Goal: Communication & Community: Answer question/provide support

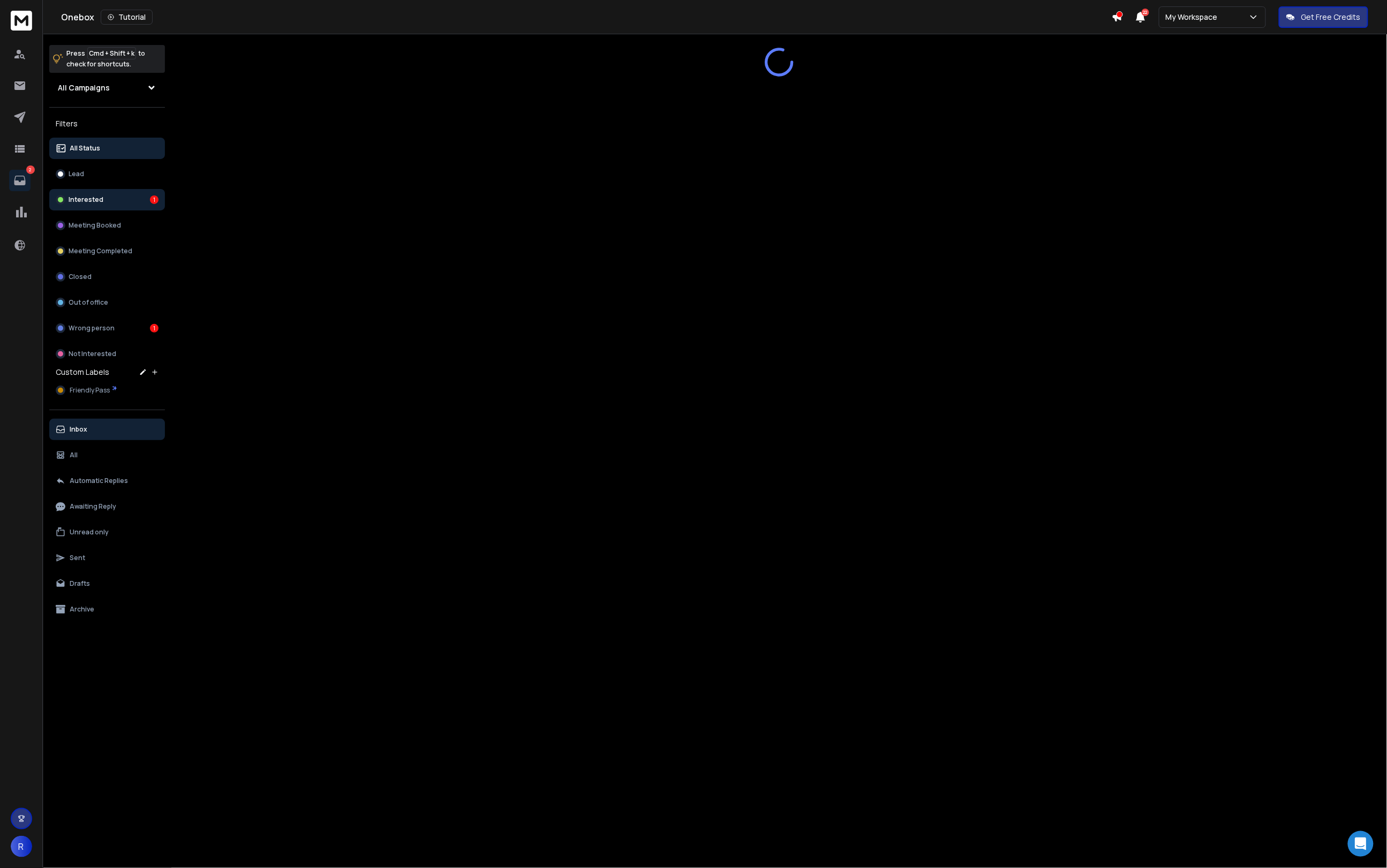
click at [103, 200] on button "Interested 1" at bounding box center [107, 200] width 116 height 22
click at [122, 202] on button "Interested 1" at bounding box center [107, 200] width 116 height 22
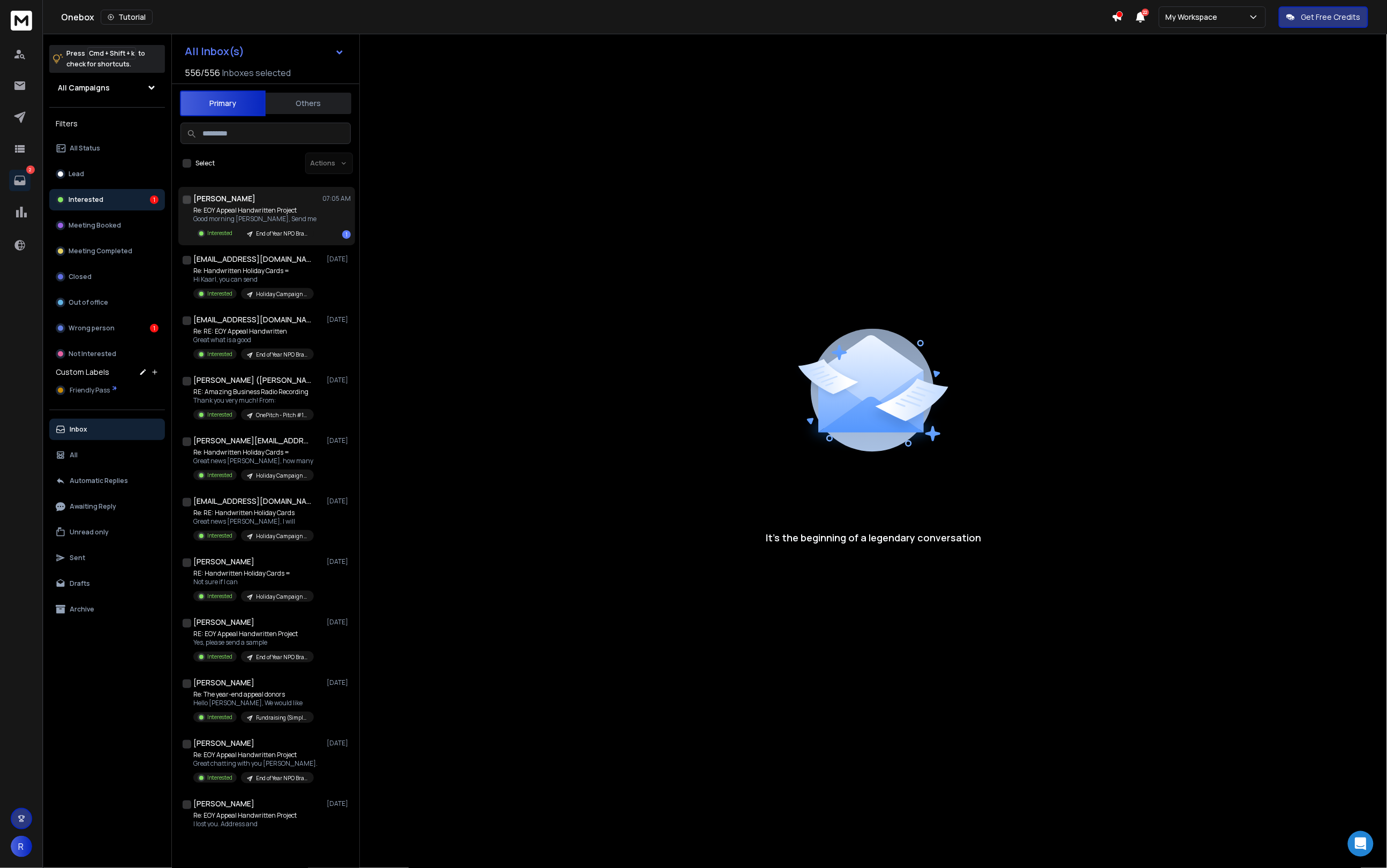
click at [281, 208] on p "Re: EOY Appeal Handwritten Project" at bounding box center [255, 210] width 123 height 8
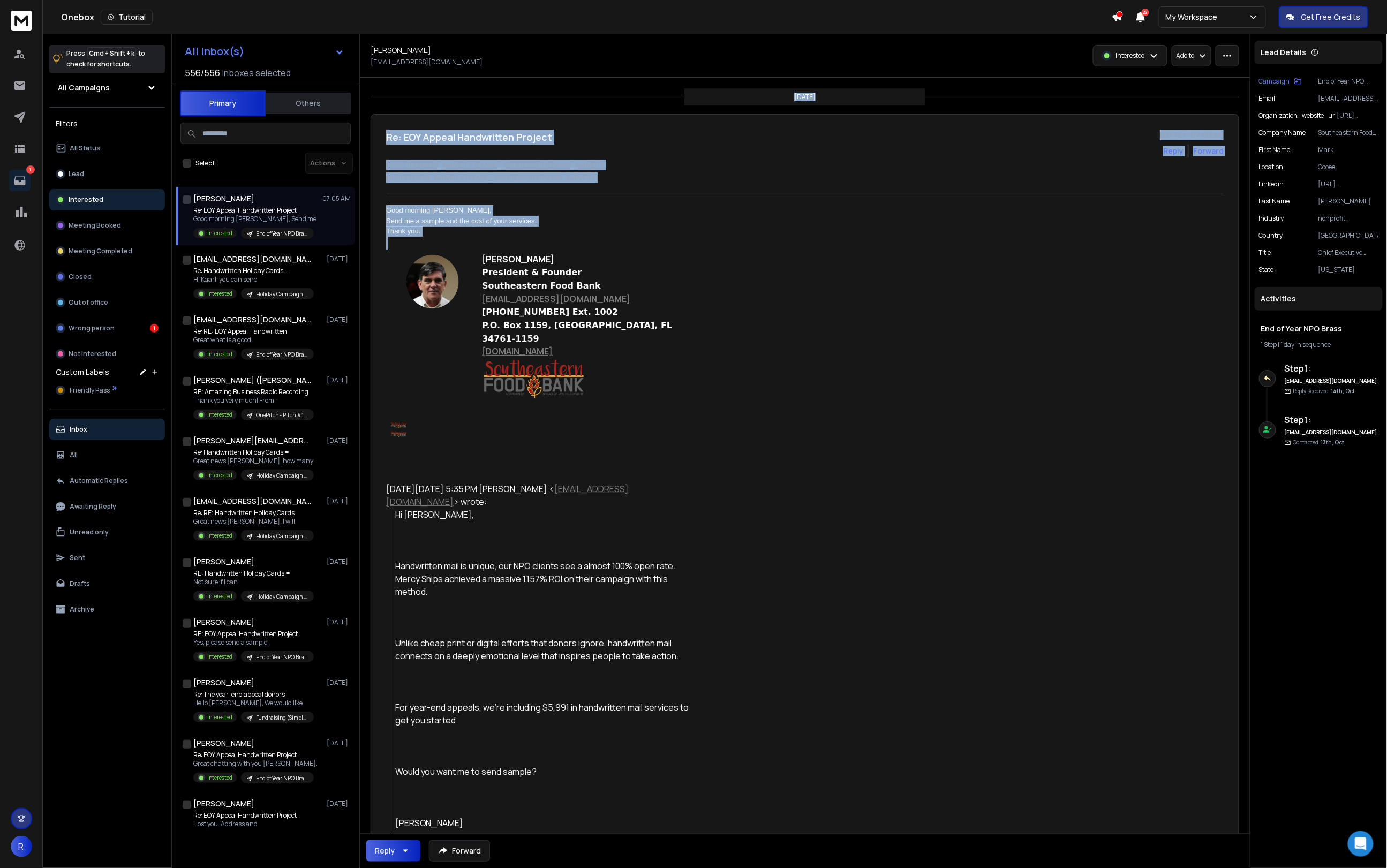
drag, startPoint x: 557, startPoint y: 440, endPoint x: 394, endPoint y: 86, distance: 389.7
click at [394, 86] on div "[PERSON_NAME] [PERSON_NAME] [PERSON_NAME][EMAIL_ADDRESS][DOMAIN_NAME] Intereste…" at bounding box center [805, 468] width 890 height 868
copy div "[DATE] Re: EOY Appeal Handwritten Project [DATE] : 07:05 am Reply Forward from:…"
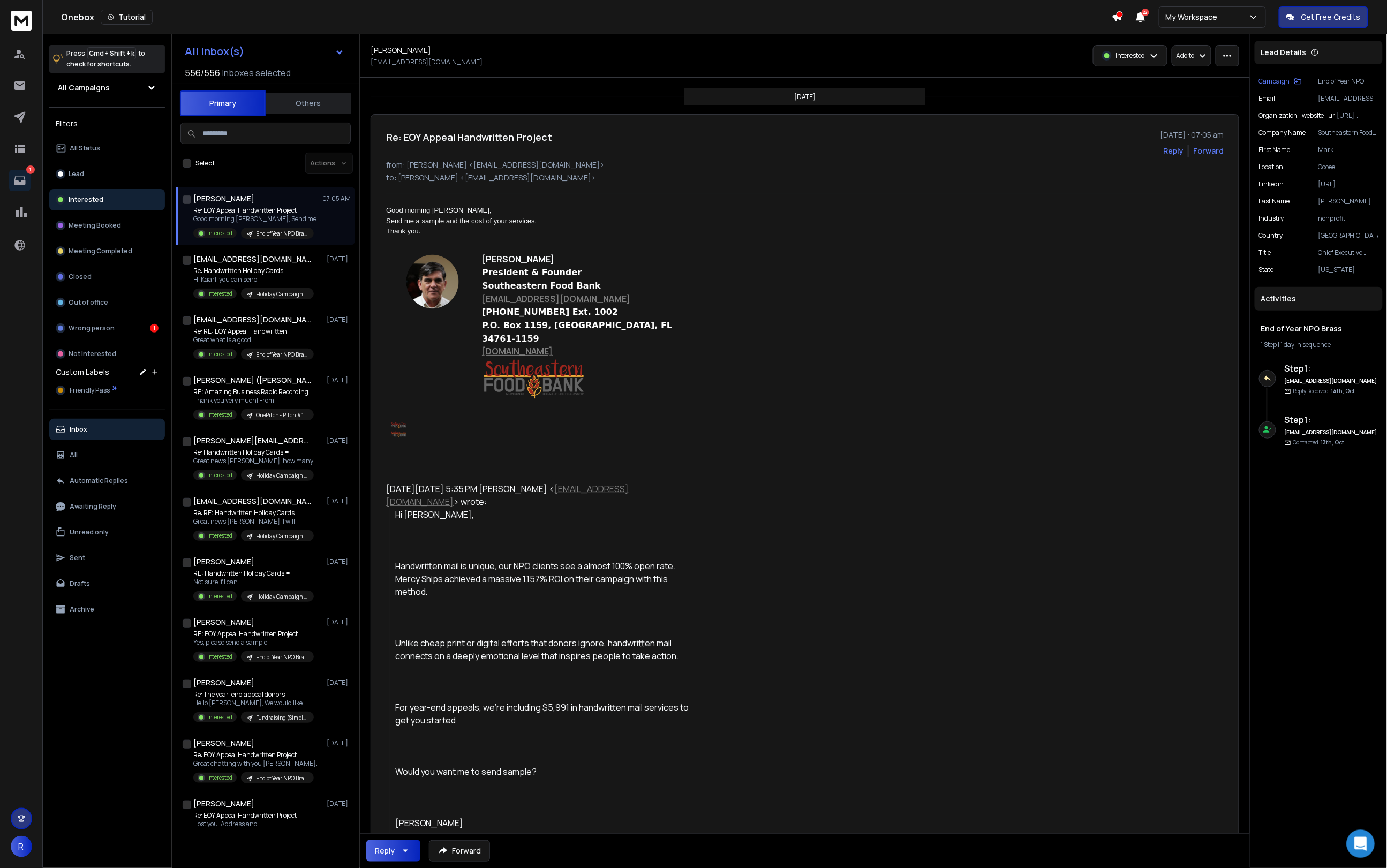
click at [1365, 839] on icon "Open Intercom Messenger" at bounding box center [1360, 844] width 12 height 14
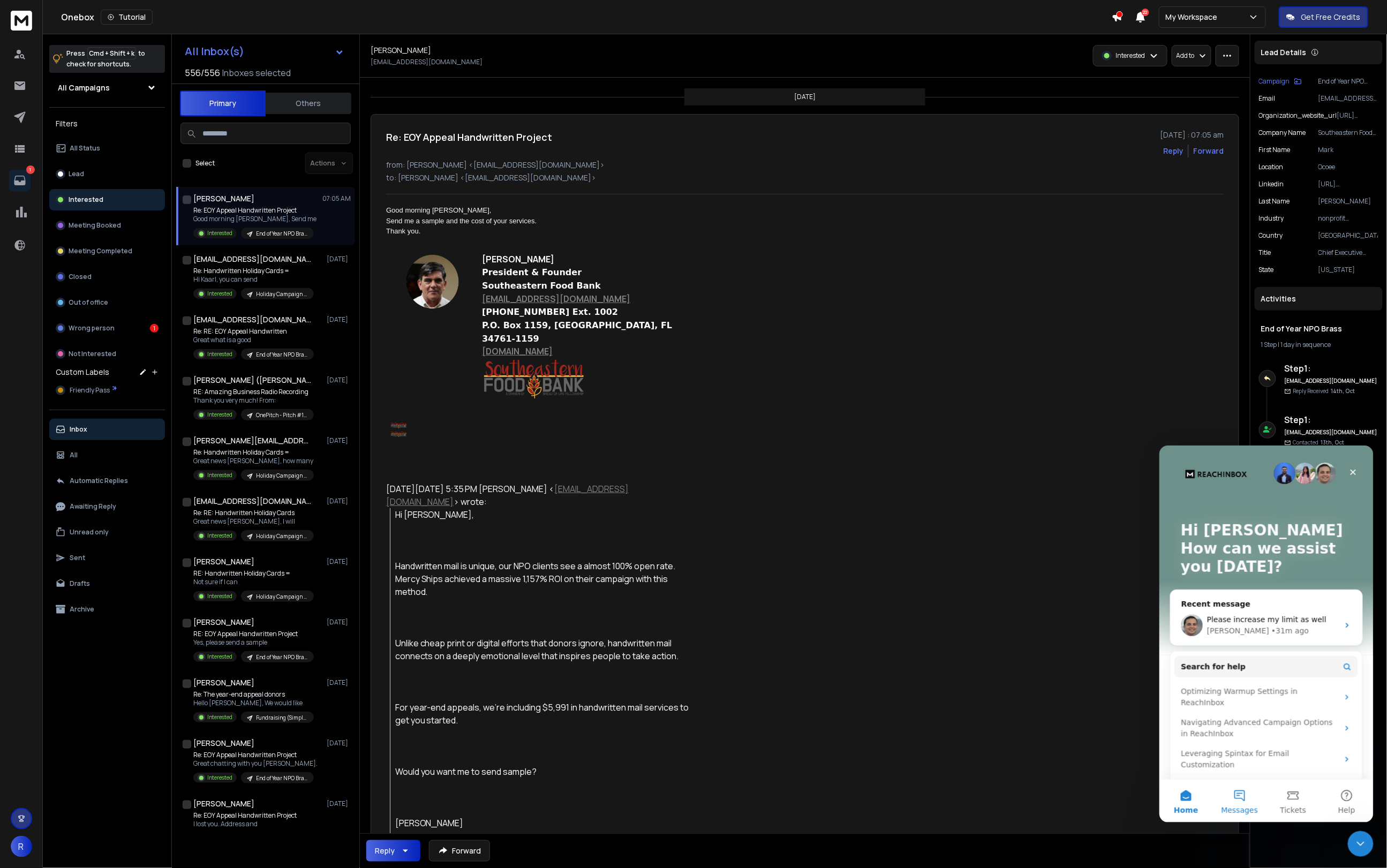
click at [1239, 810] on span "Messages" at bounding box center [1239, 809] width 37 height 8
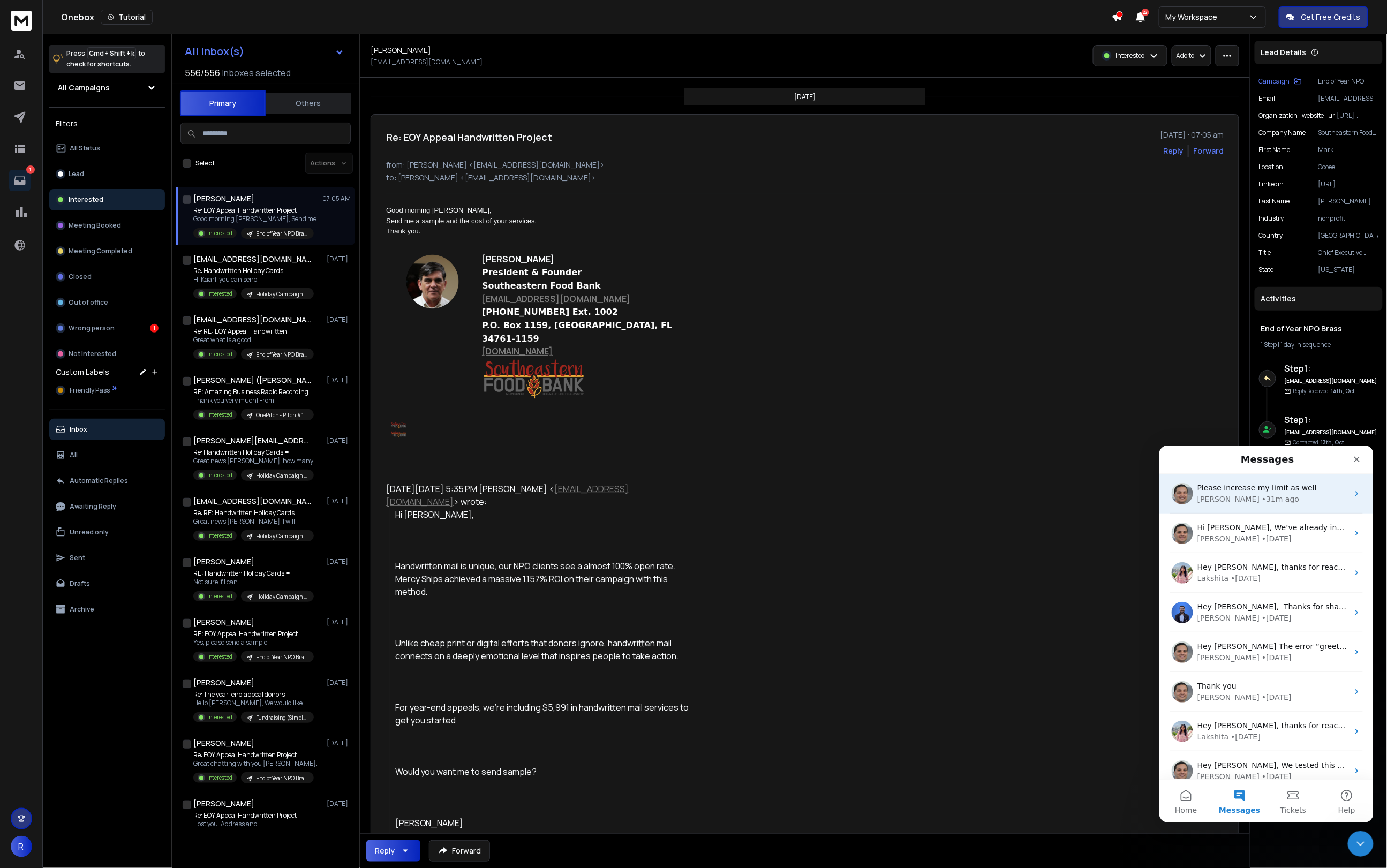
click at [1248, 497] on div "[PERSON_NAME] • 31m ago" at bounding box center [1272, 498] width 151 height 11
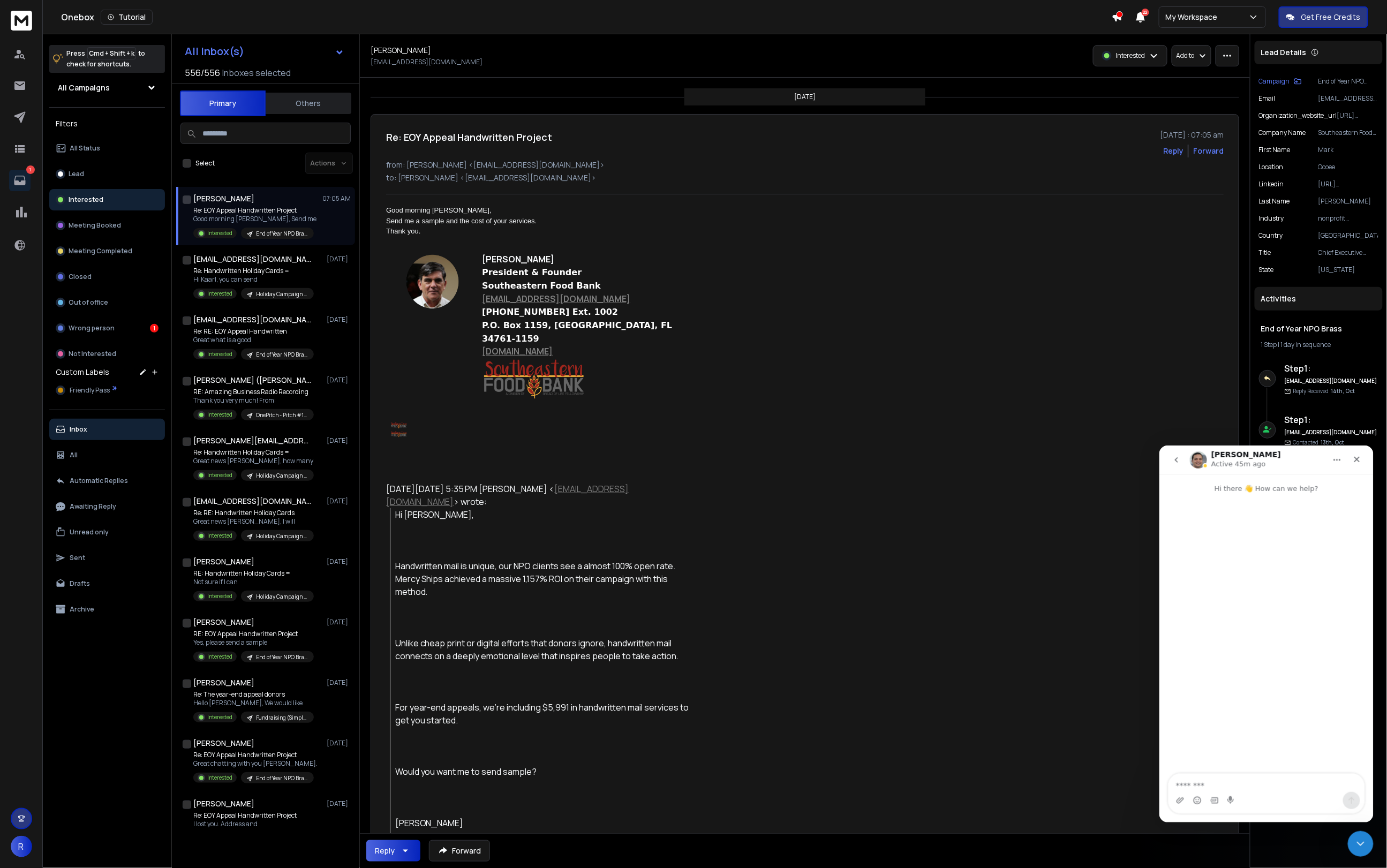
scroll to position [54, 0]
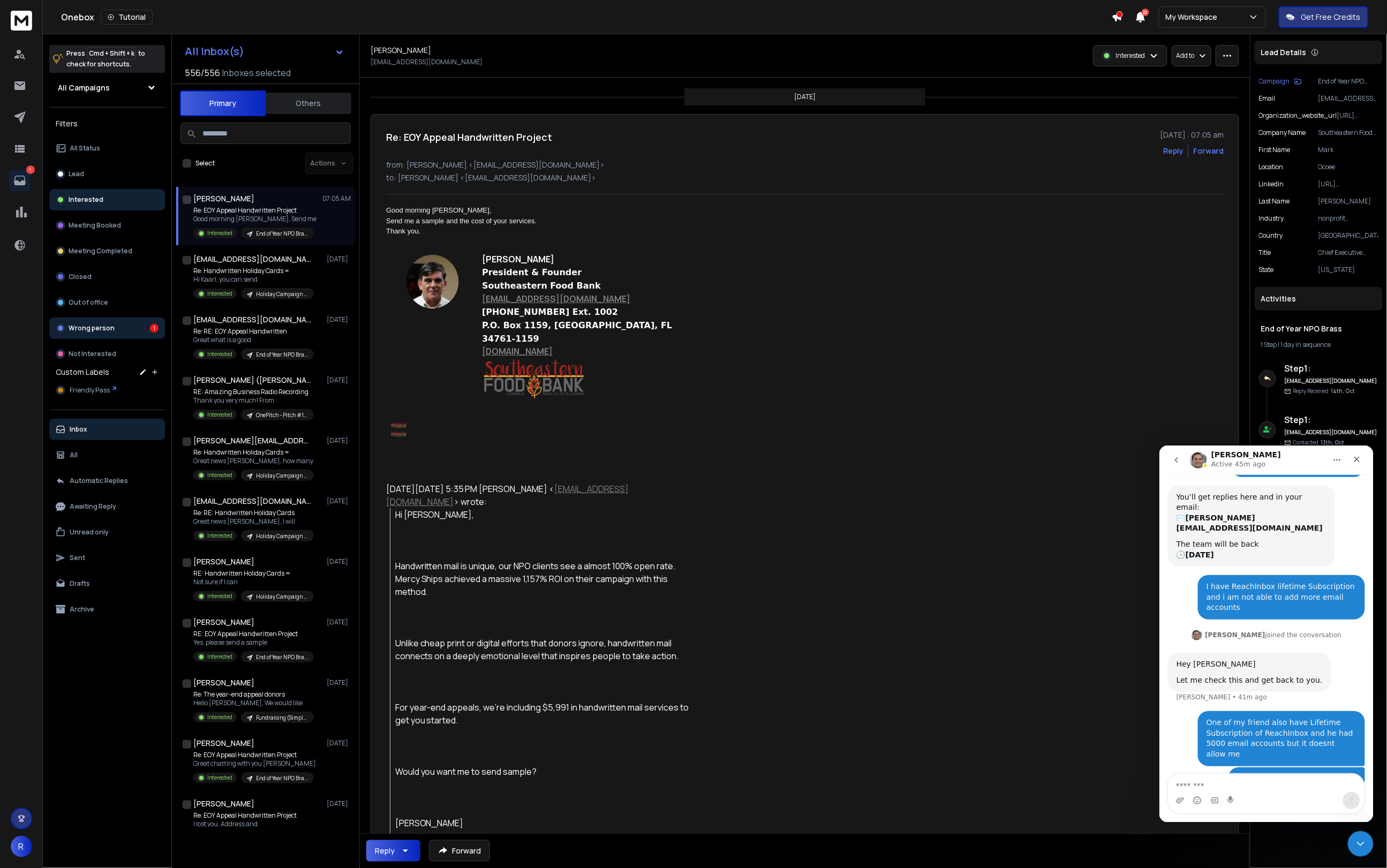
click at [106, 329] on p "Wrong person" at bounding box center [91, 328] width 46 height 8
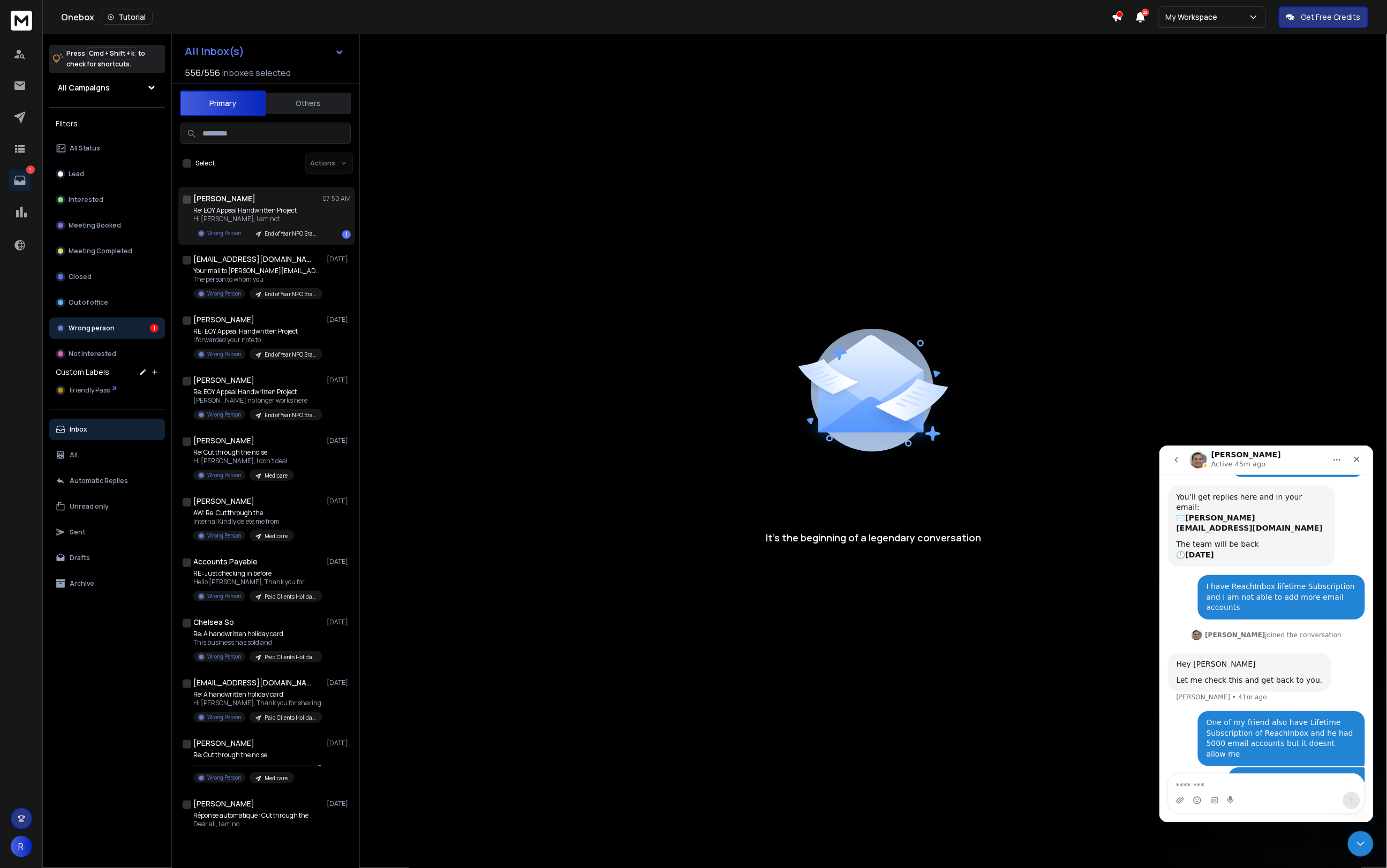
click at [280, 204] on div "[PERSON_NAME] 07:50 AM Re: EOY Appeal Handwritten Project Hi [PERSON_NAME], I a…" at bounding box center [272, 216] width 158 height 45
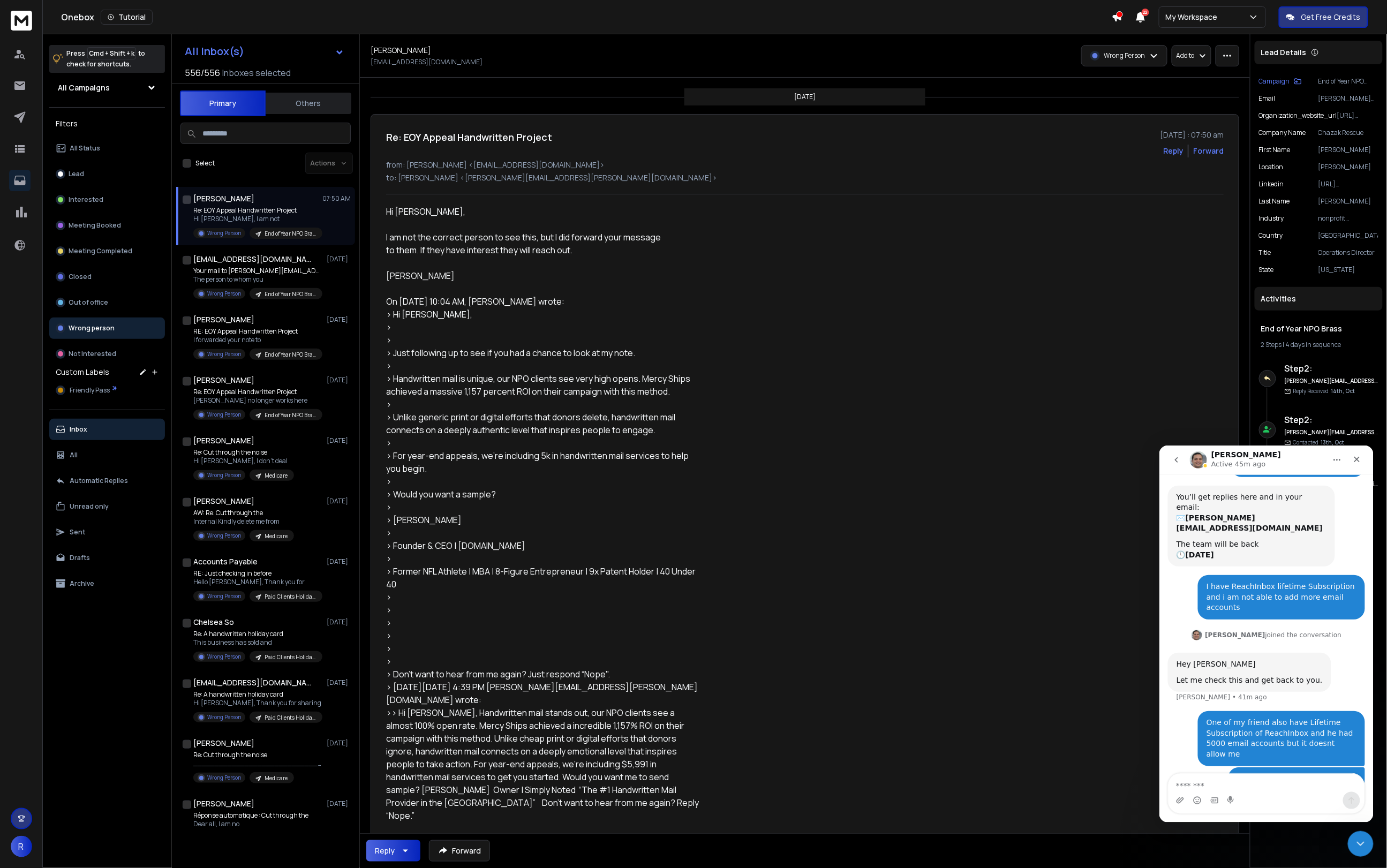
click at [1172, 150] on button "Reply" at bounding box center [1173, 150] width 20 height 11
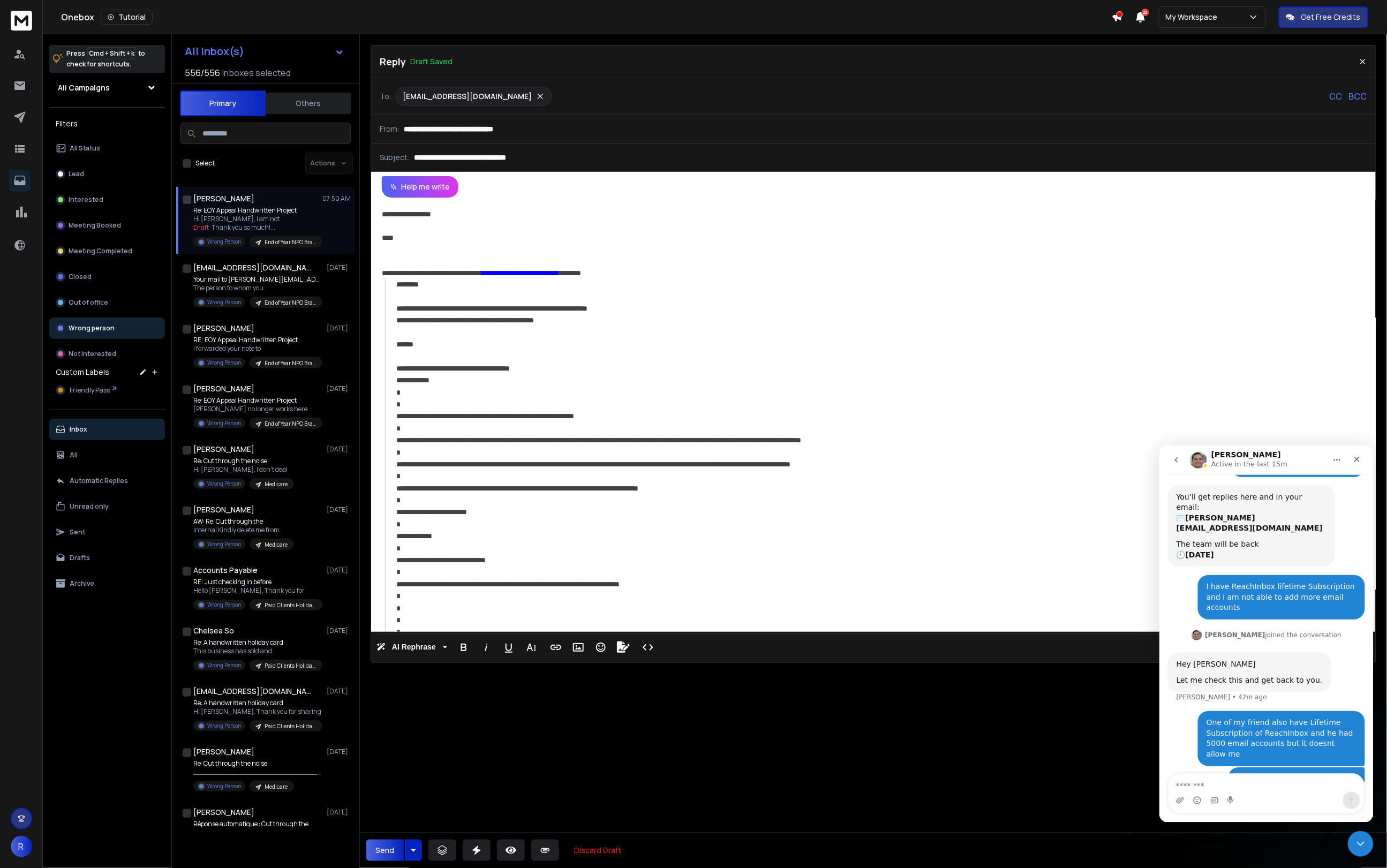
click at [376, 848] on button "Send" at bounding box center [385, 850] width 38 height 22
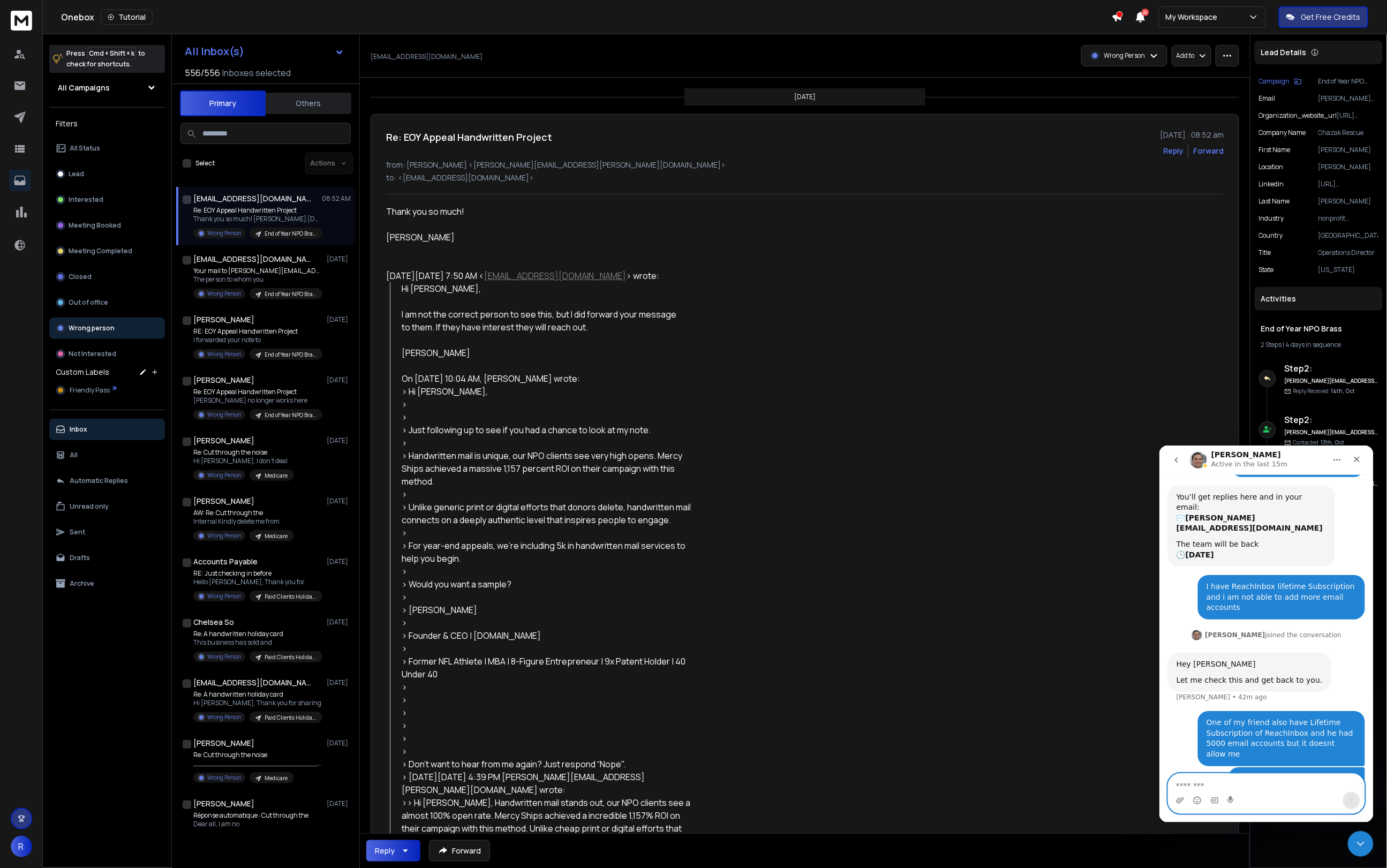
click at [1225, 790] on textarea "Message…" at bounding box center [1266, 782] width 196 height 18
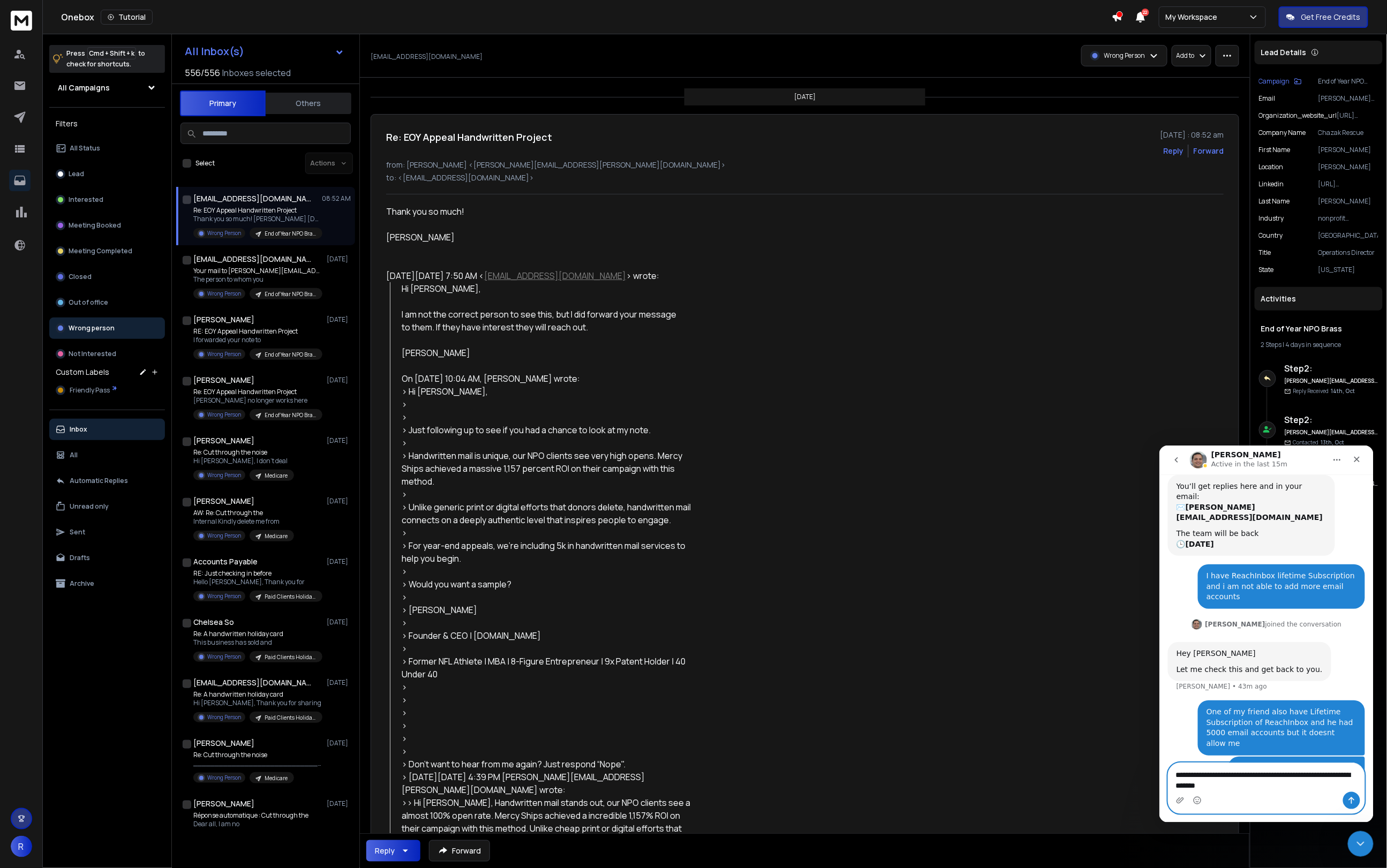
type textarea "**********"
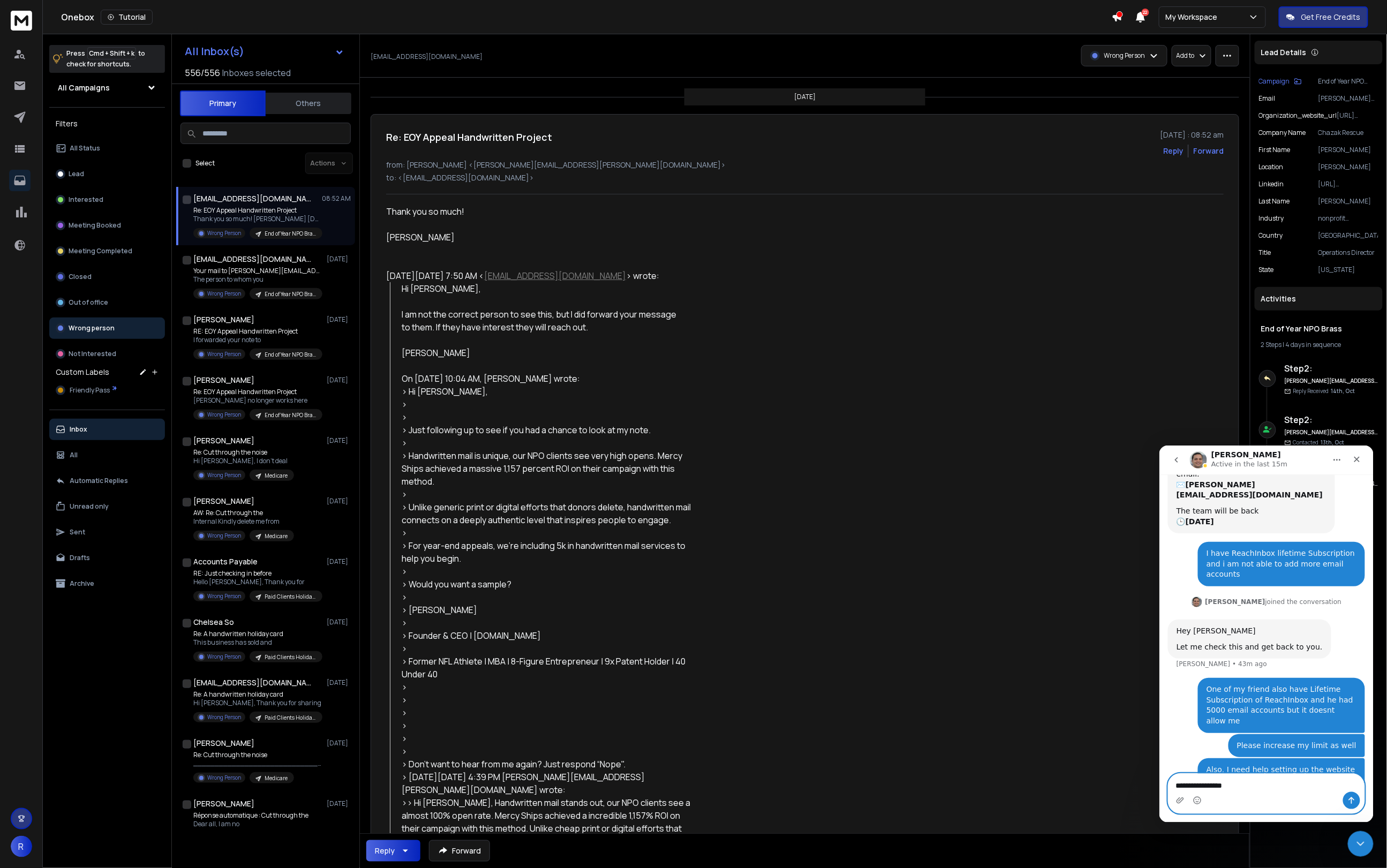
type textarea "**********"
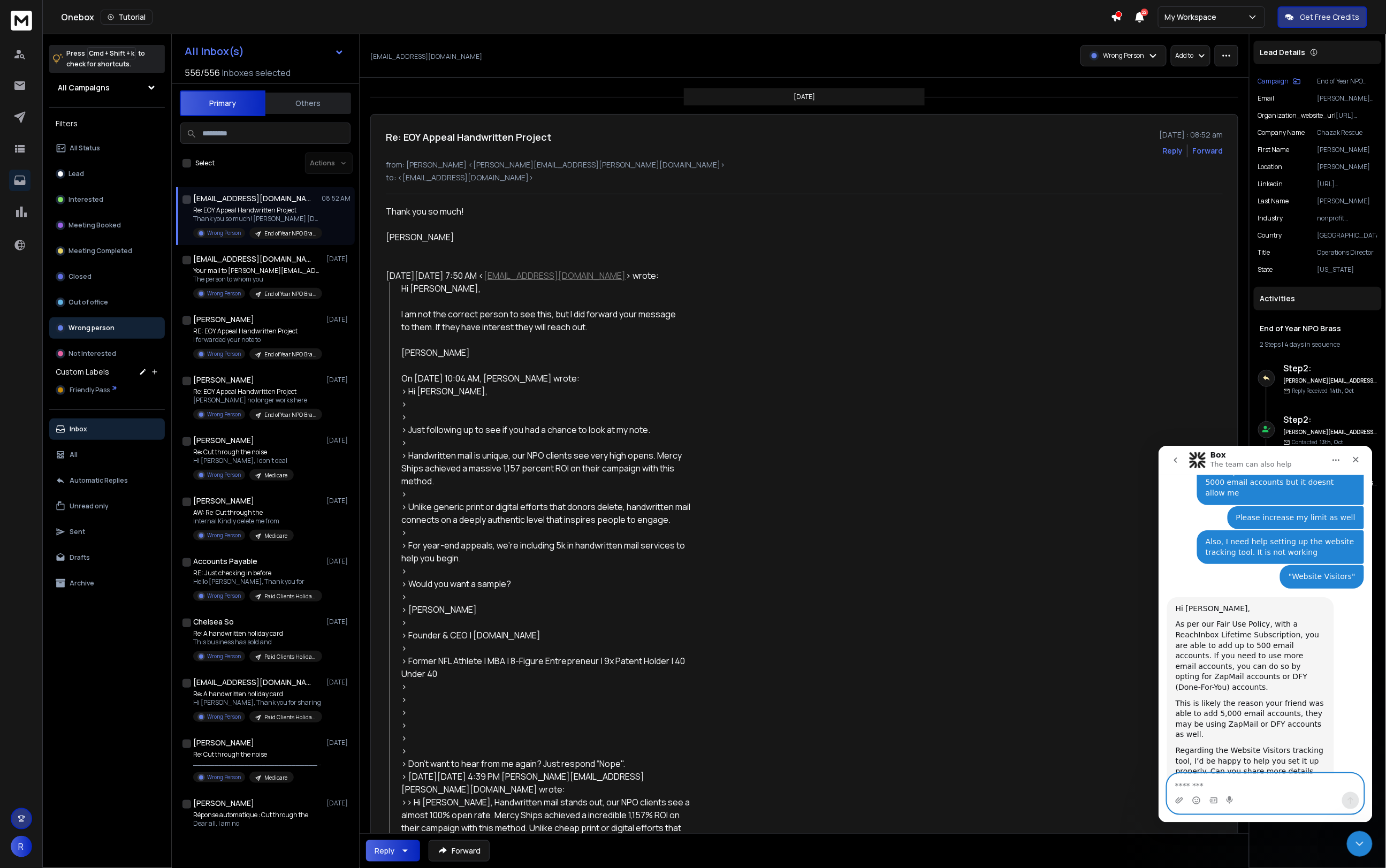
scroll to position [318, 0]
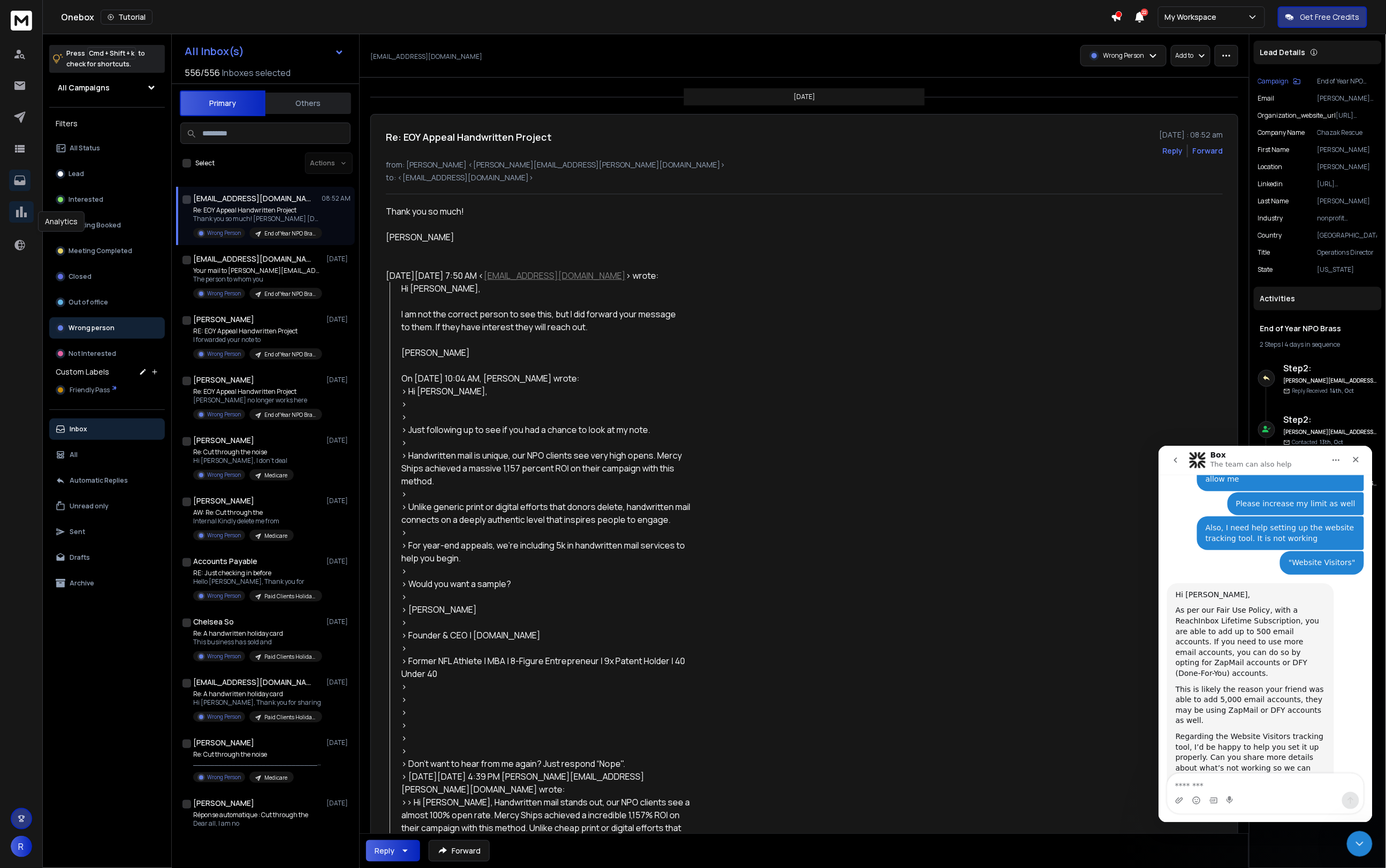
click at [20, 217] on icon at bounding box center [21, 212] width 11 height 11
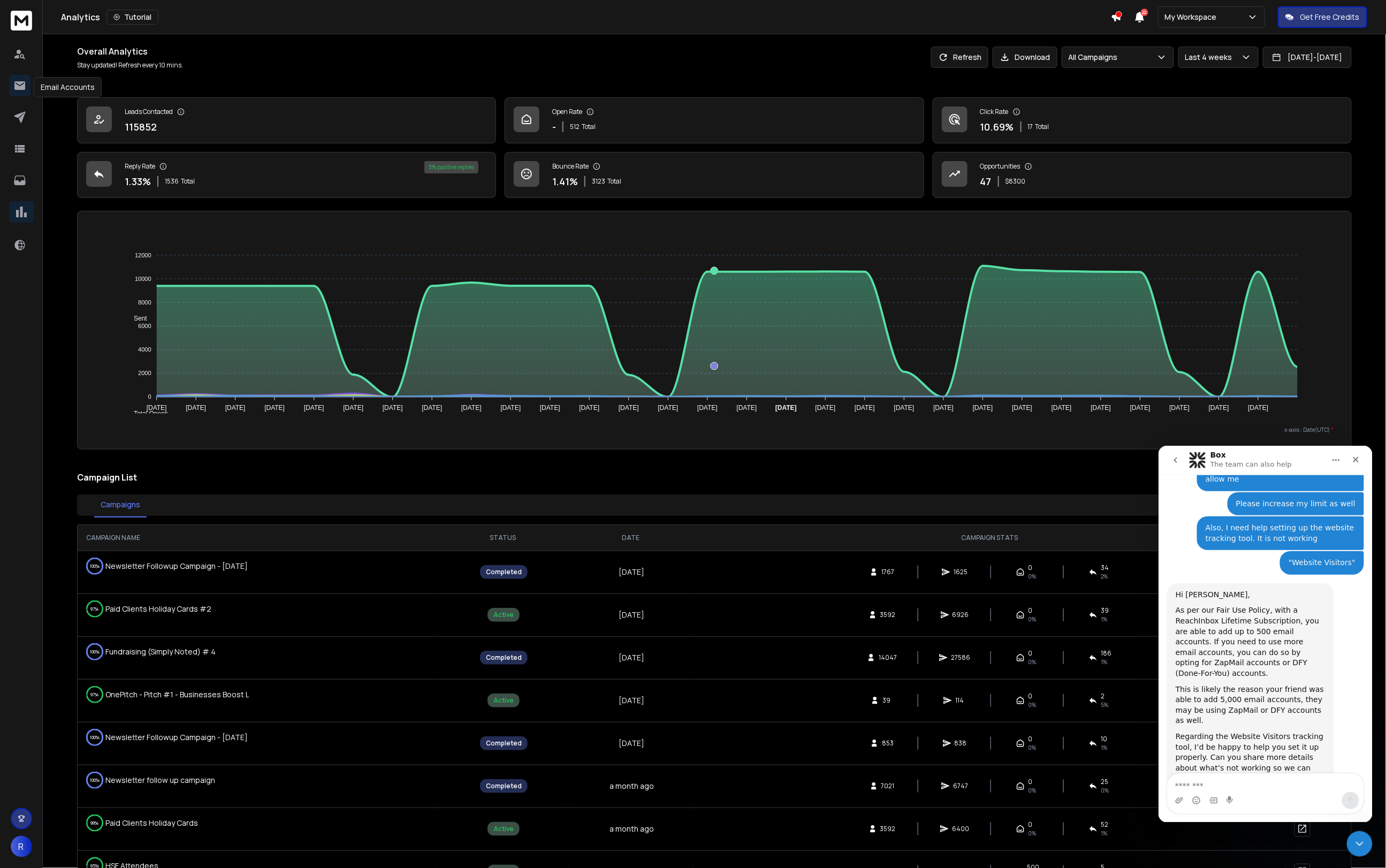
drag, startPoint x: 9, startPoint y: 69, endPoint x: 28, endPoint y: 87, distance: 26.2
click at [11, 69] on div at bounding box center [21, 55] width 25 height 25
click at [30, 89] on link at bounding box center [19, 85] width 22 height 22
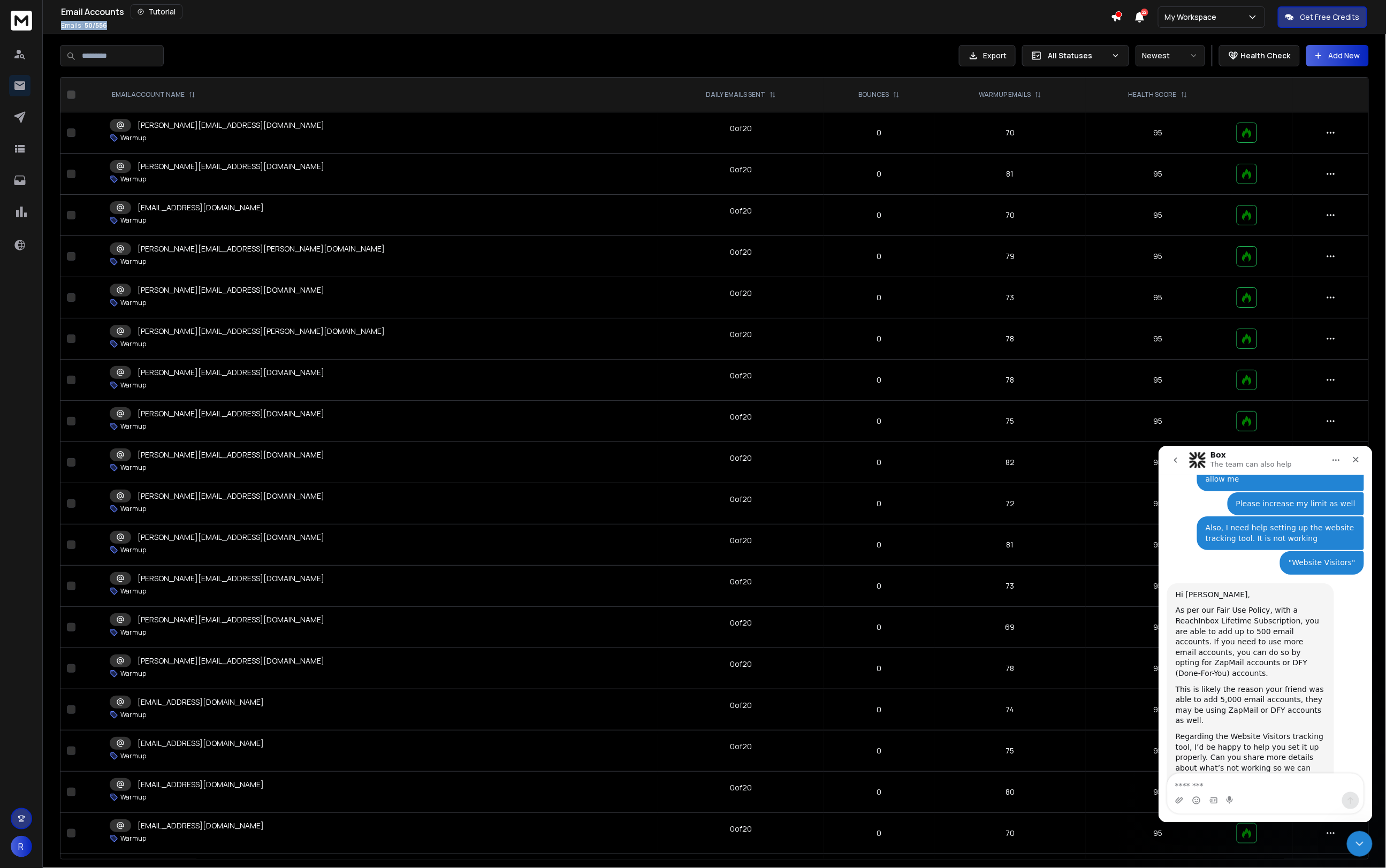
drag, startPoint x: 108, startPoint y: 22, endPoint x: 60, endPoint y: 20, distance: 48.0
click at [61, 22] on div "Emails : 50 / 556" at bounding box center [586, 25] width 1050 height 8
click at [13, 220] on icon at bounding box center [21, 212] width 16 height 16
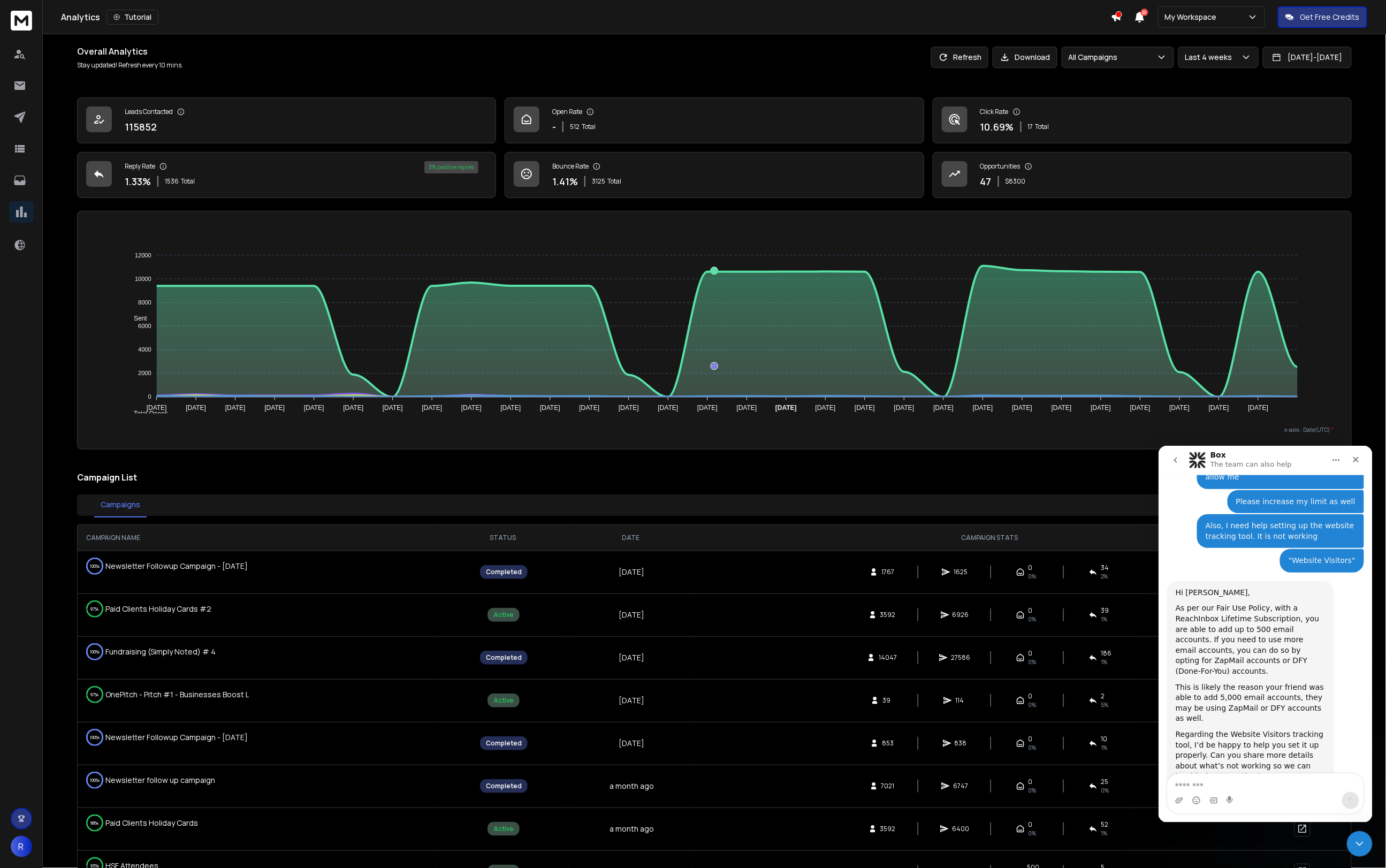
scroll to position [318, 0]
